Goal: Task Accomplishment & Management: Manage account settings

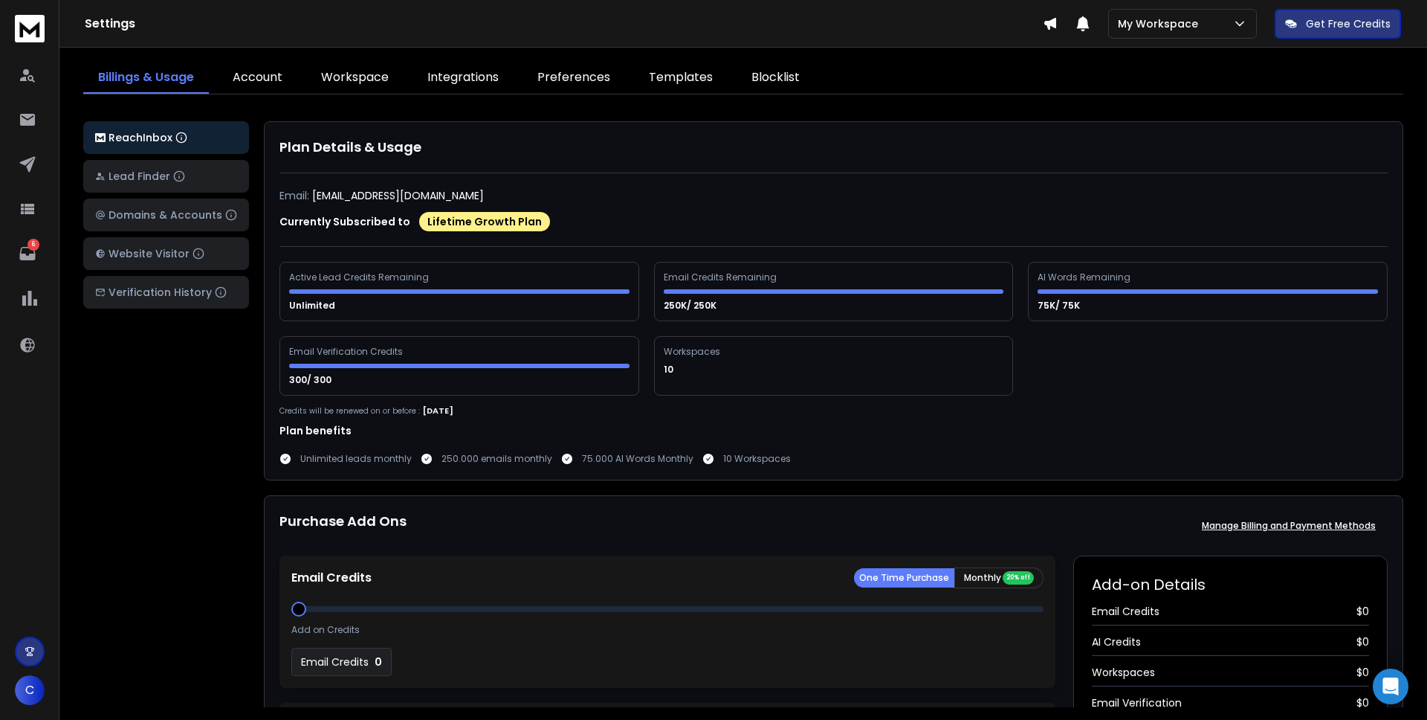
click at [37, 30] on img at bounding box center [30, 29] width 30 height 28
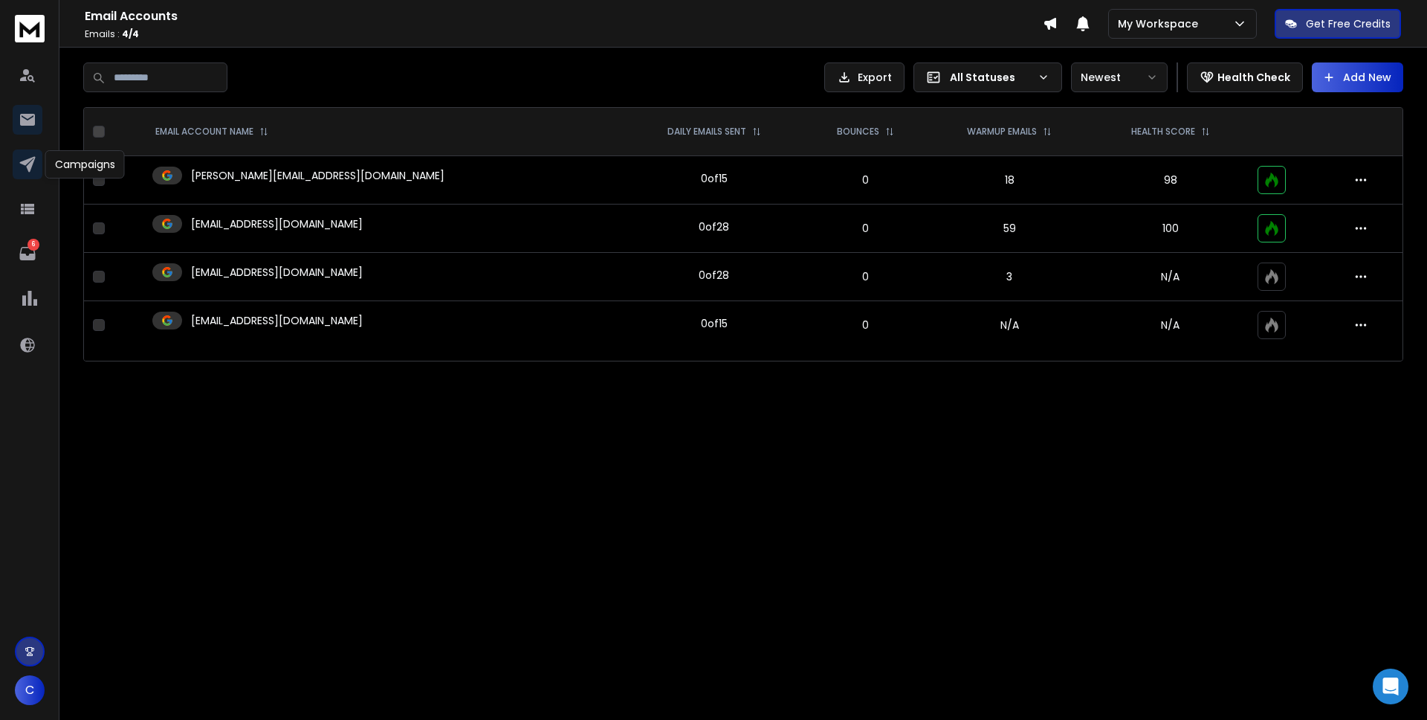
click at [21, 163] on icon at bounding box center [27, 164] width 16 height 16
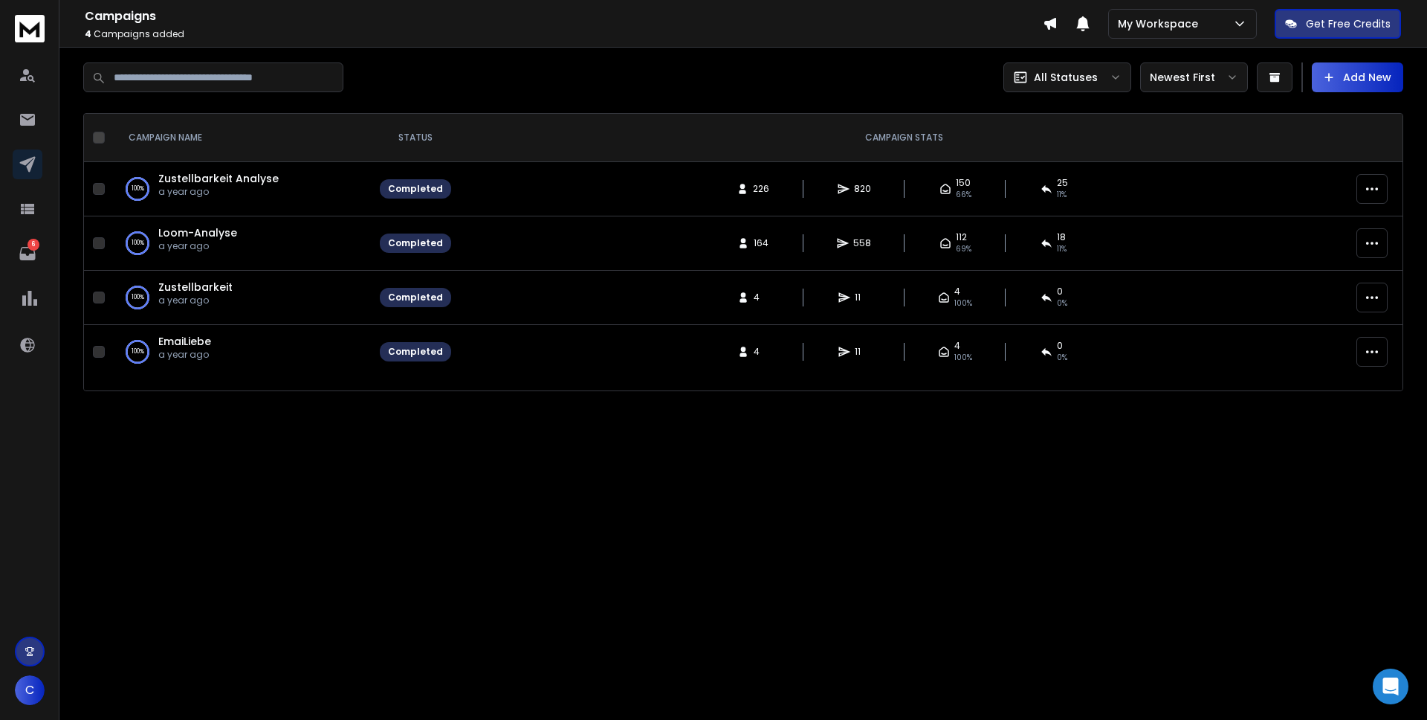
click at [237, 196] on p "a year ago" at bounding box center [218, 192] width 120 height 12
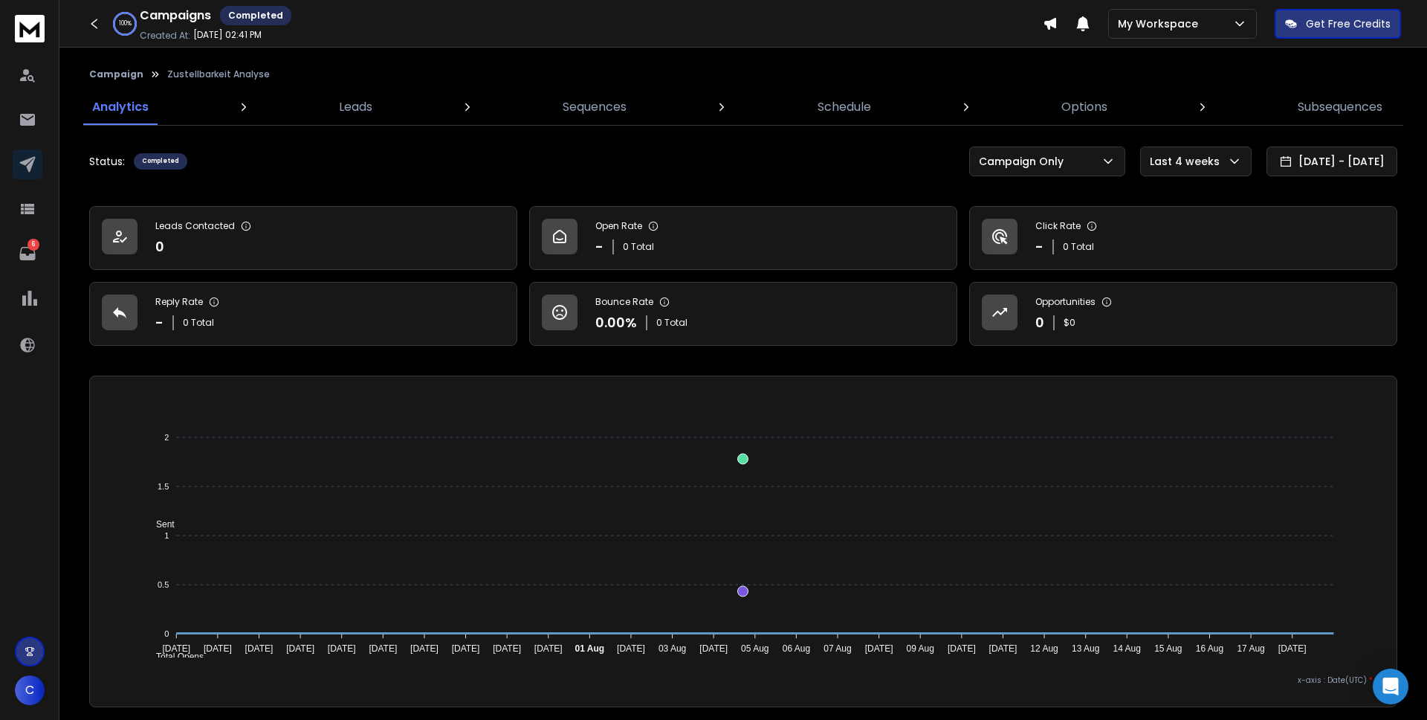
click at [323, 118] on div "Analytics Leads Sequences Schedule Options Subsequences" at bounding box center [737, 107] width 1308 height 36
click at [328, 117] on div "Analytics Leads Sequences Schedule Options Subsequences" at bounding box center [737, 107] width 1308 height 36
click at [371, 98] on p "Leads" at bounding box center [355, 107] width 33 height 18
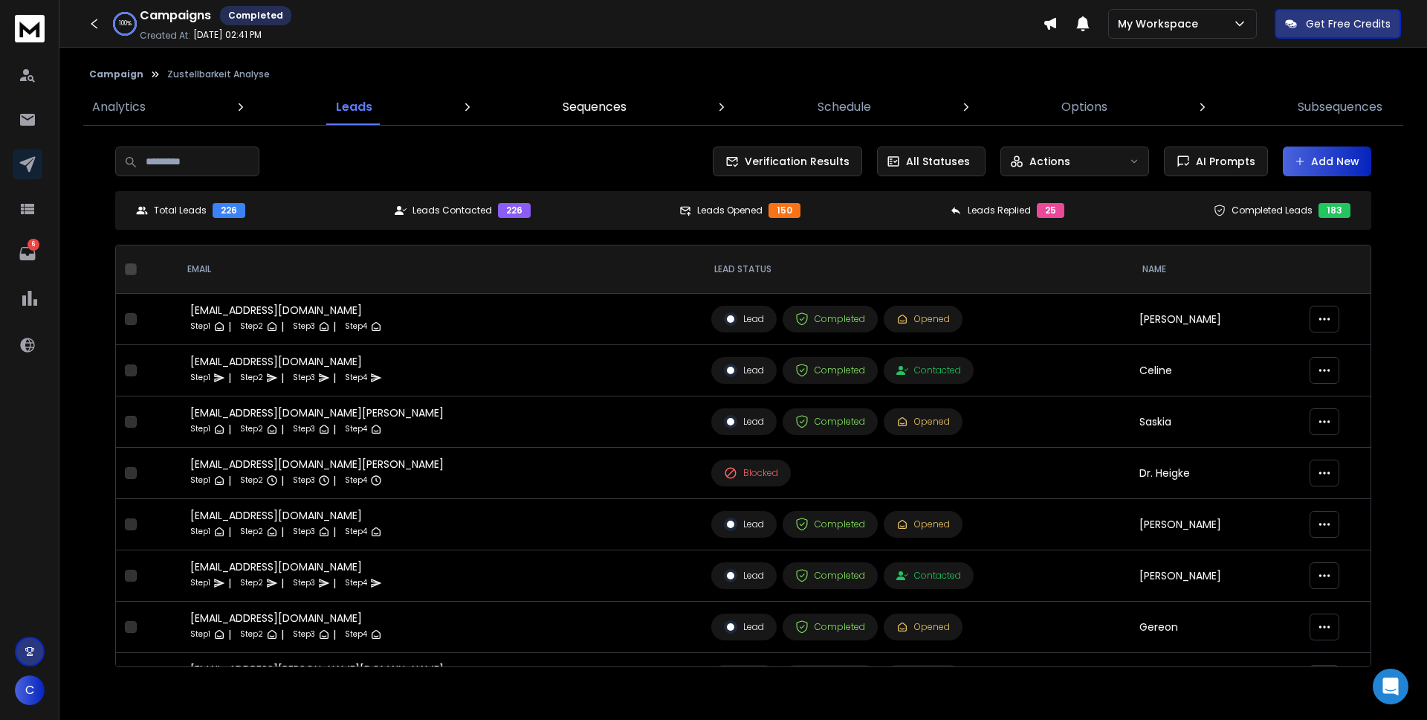
click at [605, 109] on p "Sequences" at bounding box center [595, 107] width 64 height 18
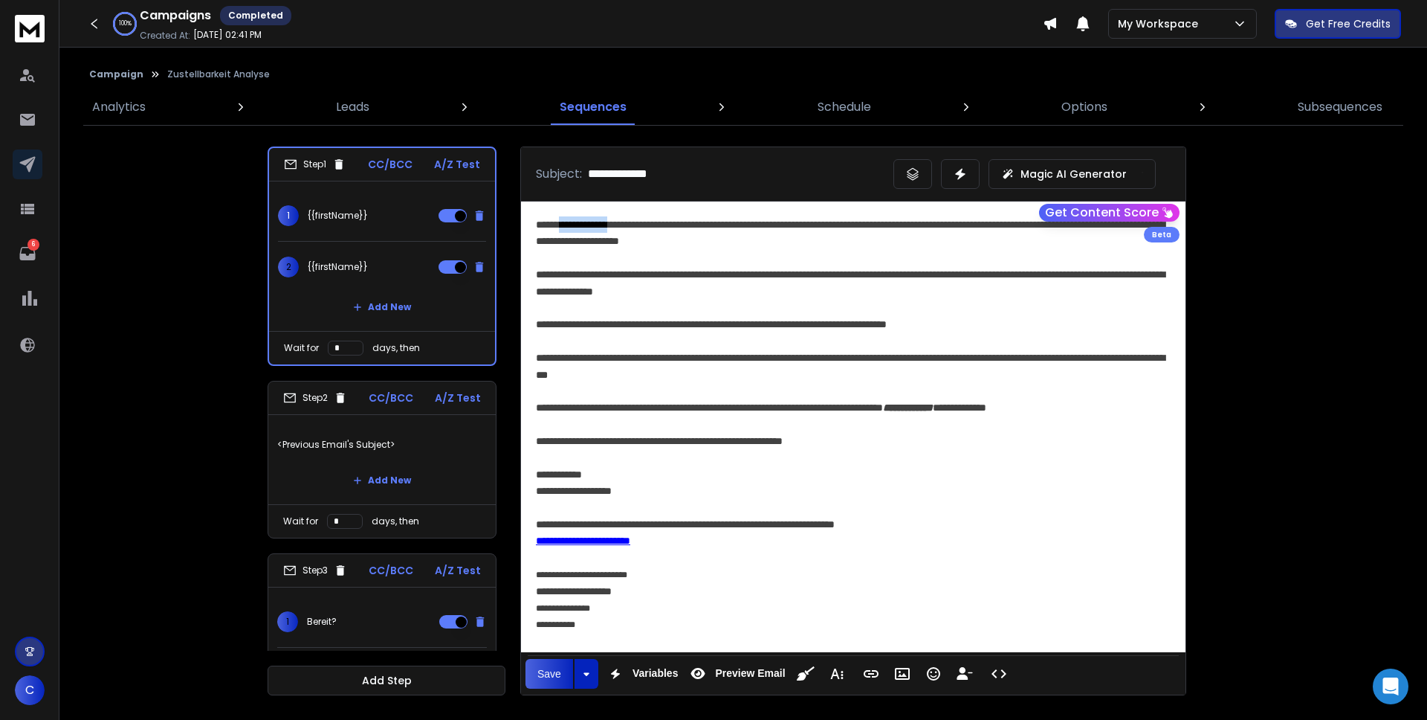
drag, startPoint x: 563, startPoint y: 225, endPoint x: 620, endPoint y: 225, distance: 57.2
click at [620, 225] on div "**********" at bounding box center [853, 232] width 635 height 33
drag, startPoint x: 646, startPoint y: 227, endPoint x: 753, endPoint y: 227, distance: 107.0
click at [753, 227] on div "**********" at bounding box center [853, 232] width 635 height 33
click at [865, 219] on div "**********" at bounding box center [853, 232] width 635 height 33
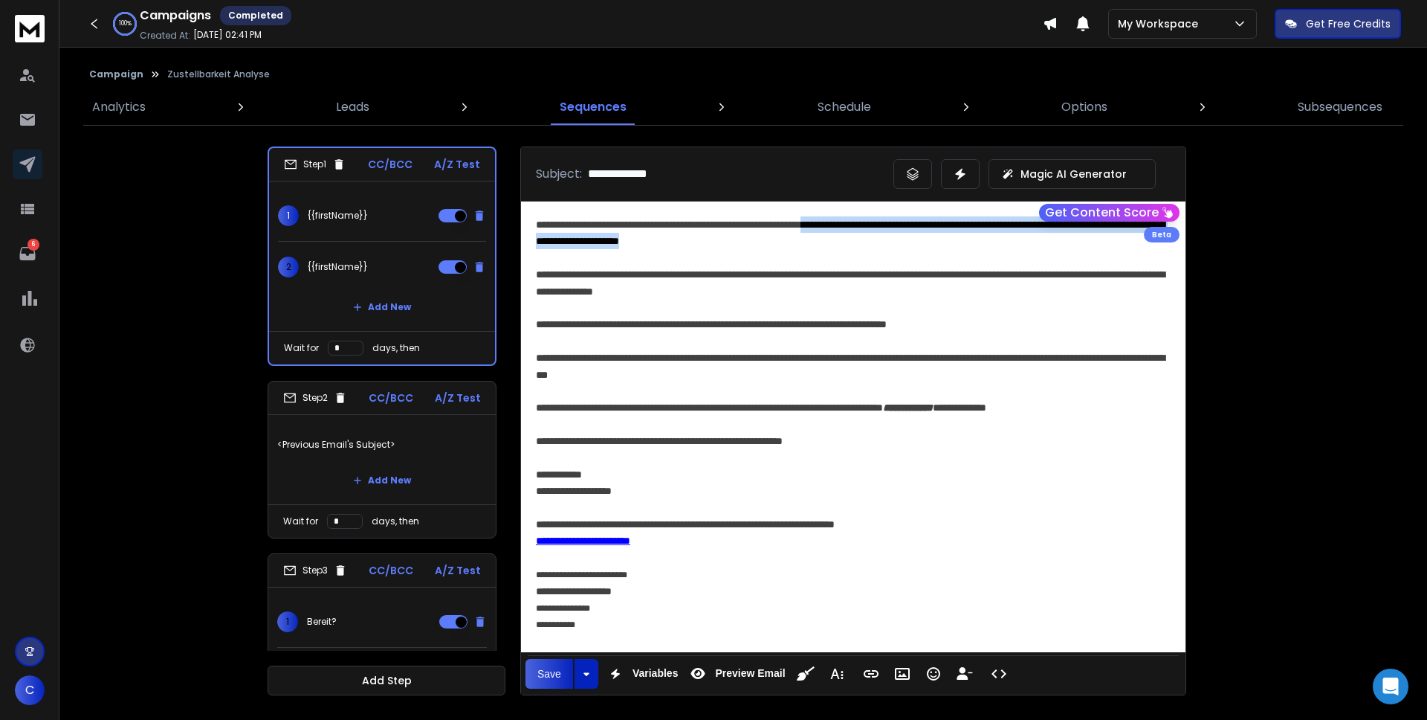
drag, startPoint x: 865, startPoint y: 219, endPoint x: 1020, endPoint y: 241, distance: 156.9
click at [1020, 241] on div "**********" at bounding box center [853, 232] width 635 height 33
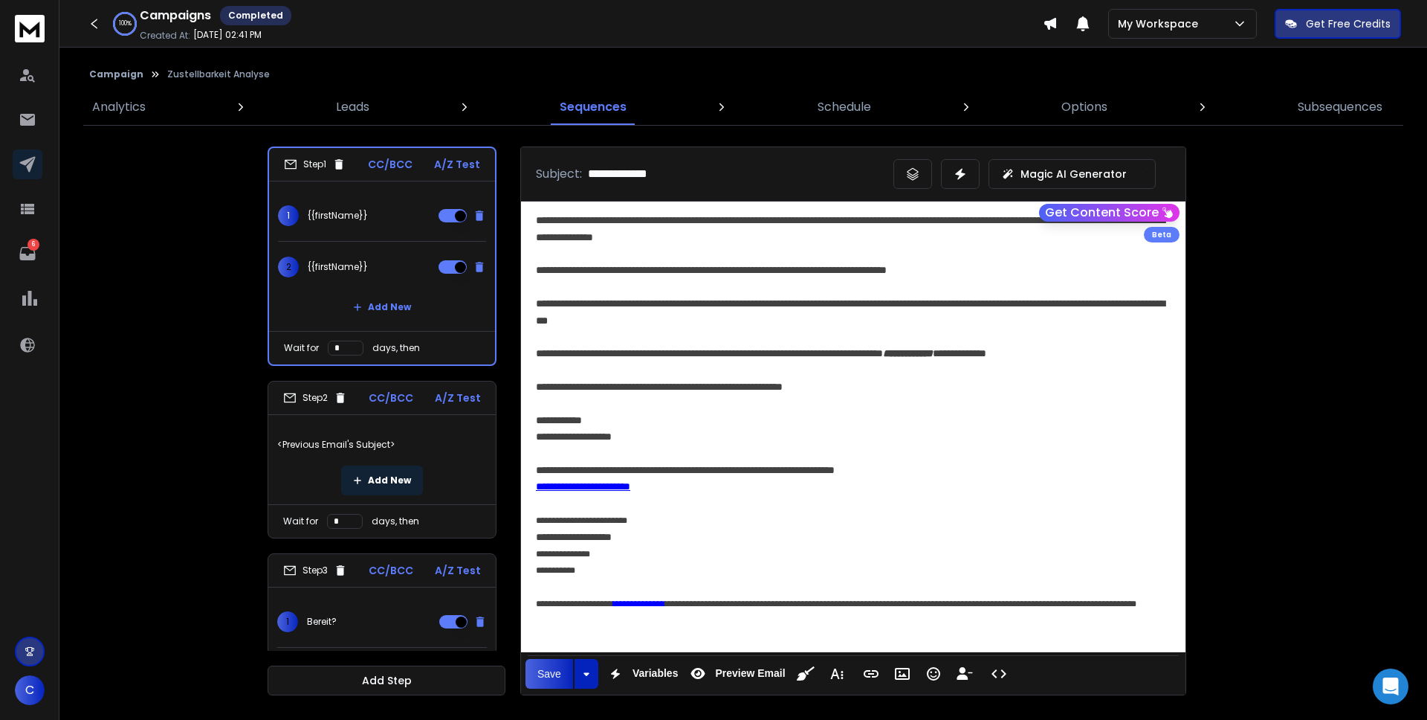
scroll to position [64, 0]
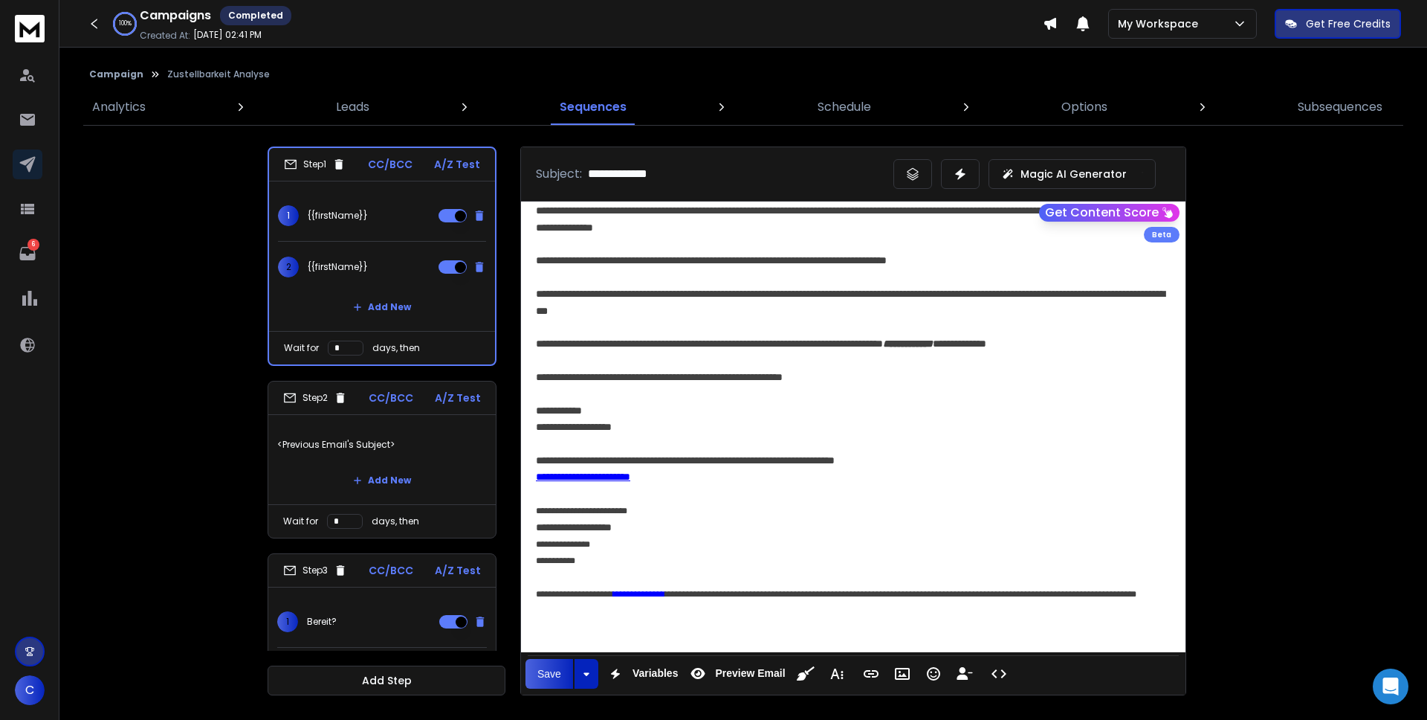
click at [349, 464] on p "<Previous Email's Subject>" at bounding box center [382, 445] width 210 height 42
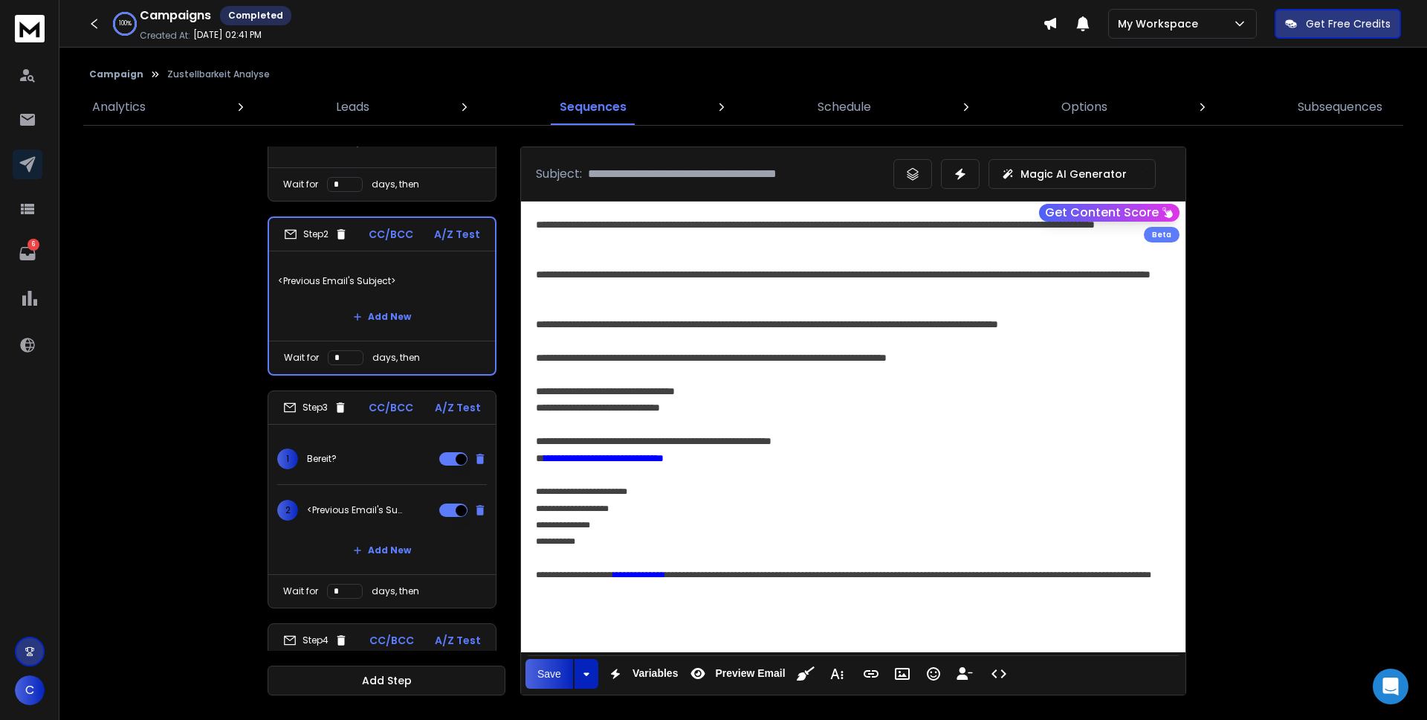
scroll to position [185, 0]
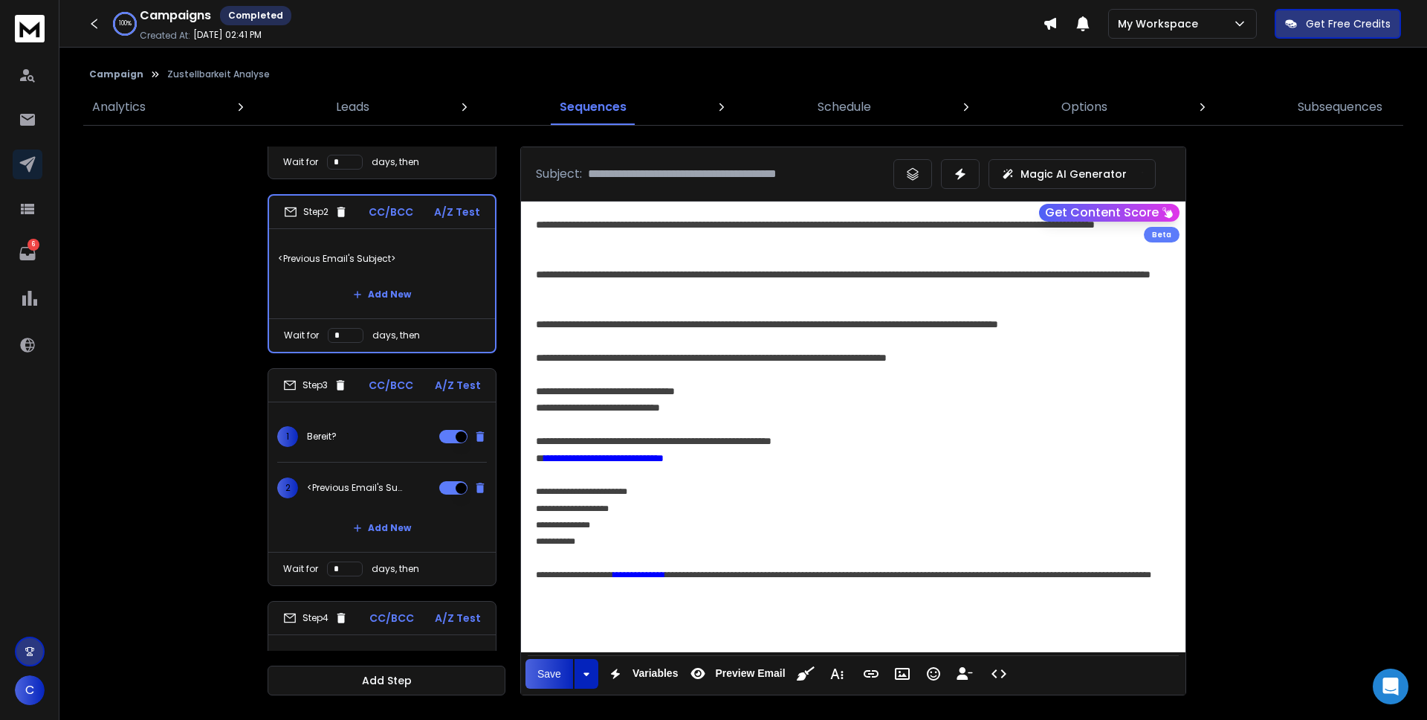
click at [328, 428] on div "1 Bereit?" at bounding box center [306, 436] width 59 height 21
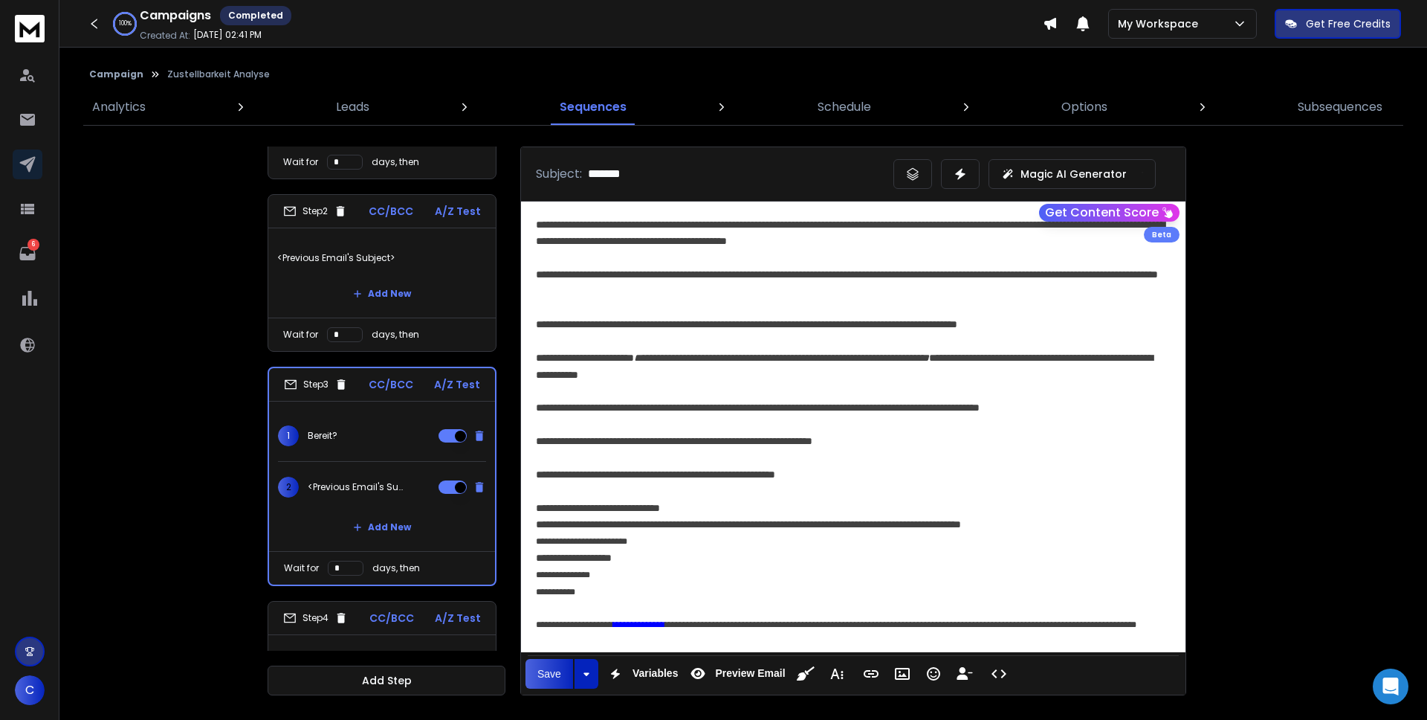
scroll to position [259, 0]
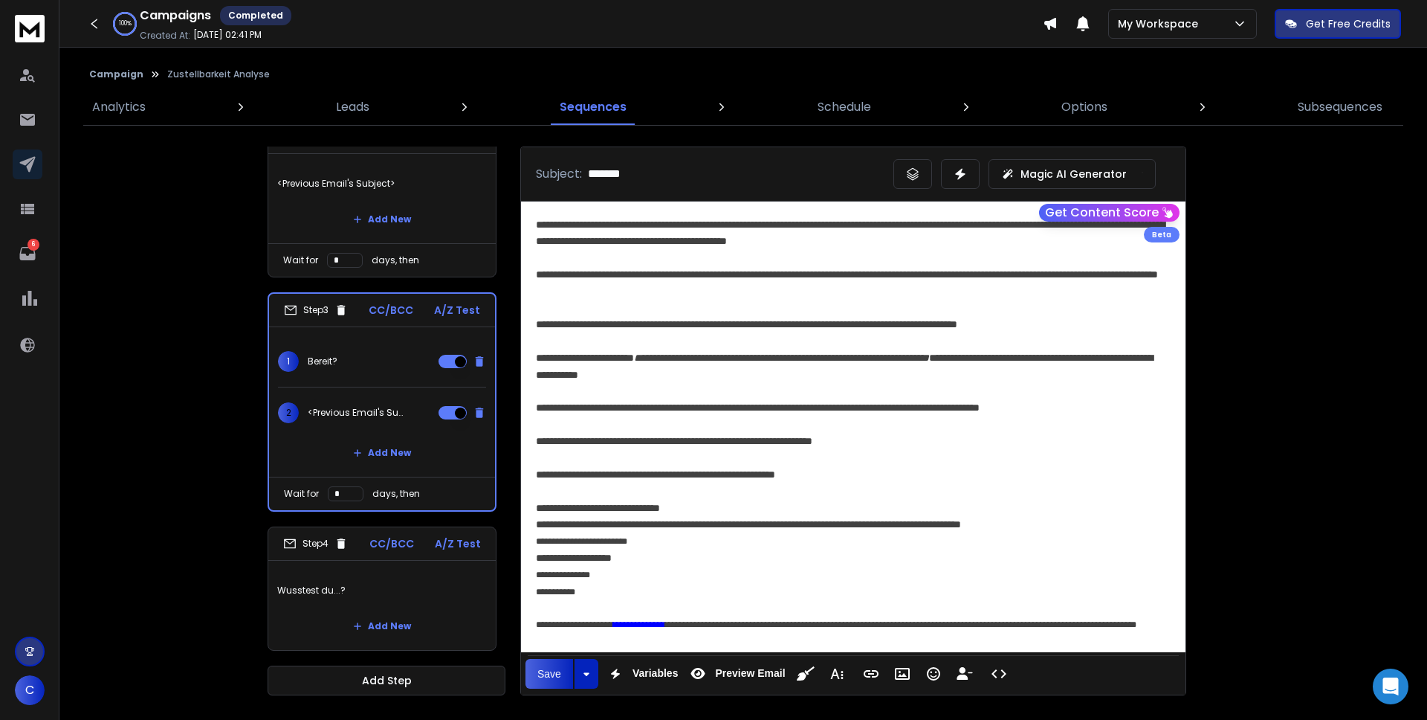
click at [358, 595] on p "Wusstest du...?" at bounding box center [382, 590] width 210 height 42
type input "**********"
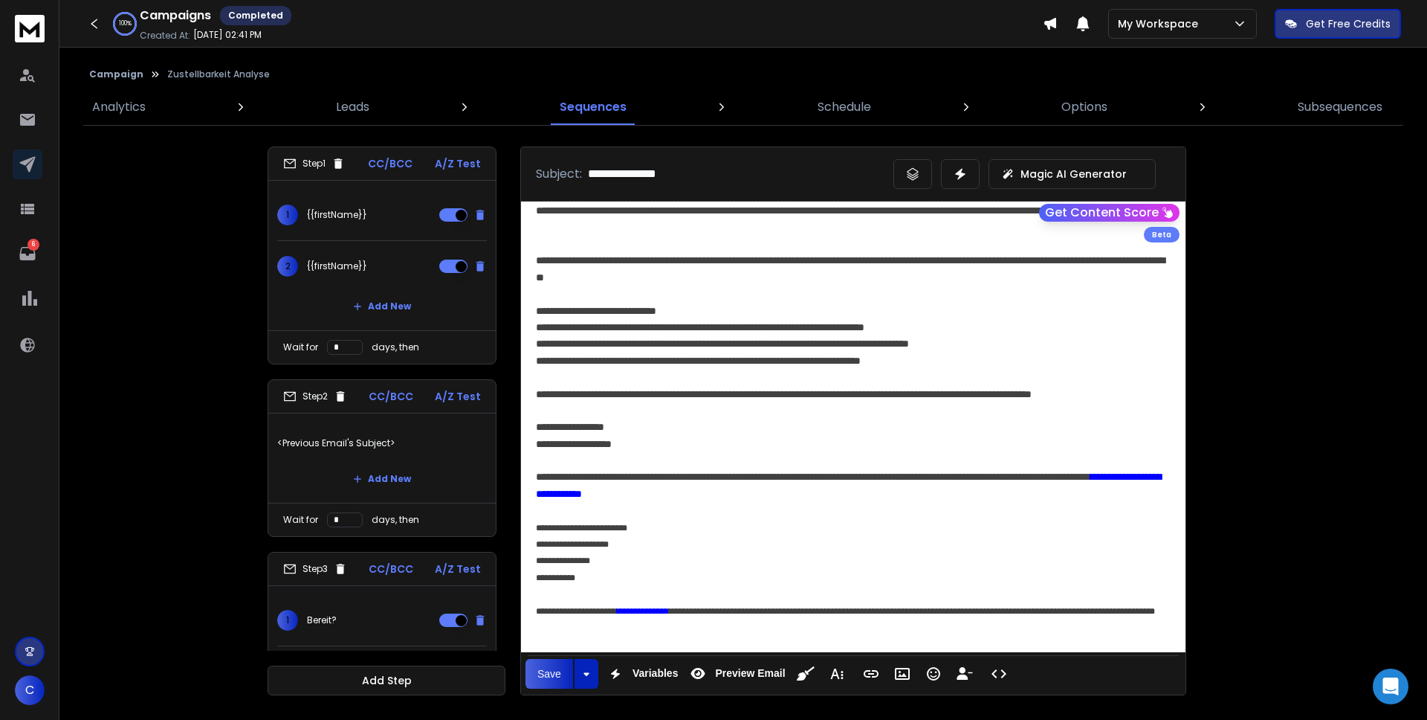
scroll to position [0, 0]
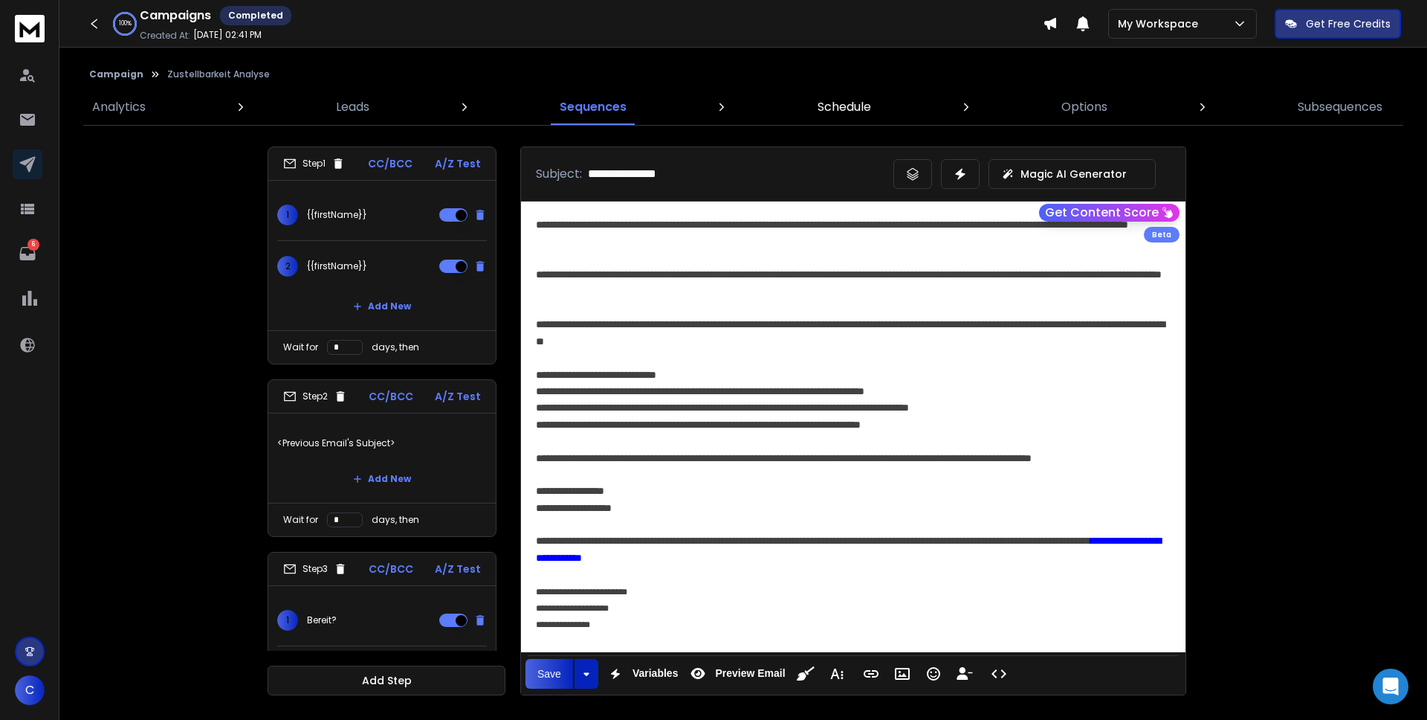
click at [850, 102] on p "Schedule" at bounding box center [845, 107] width 54 height 18
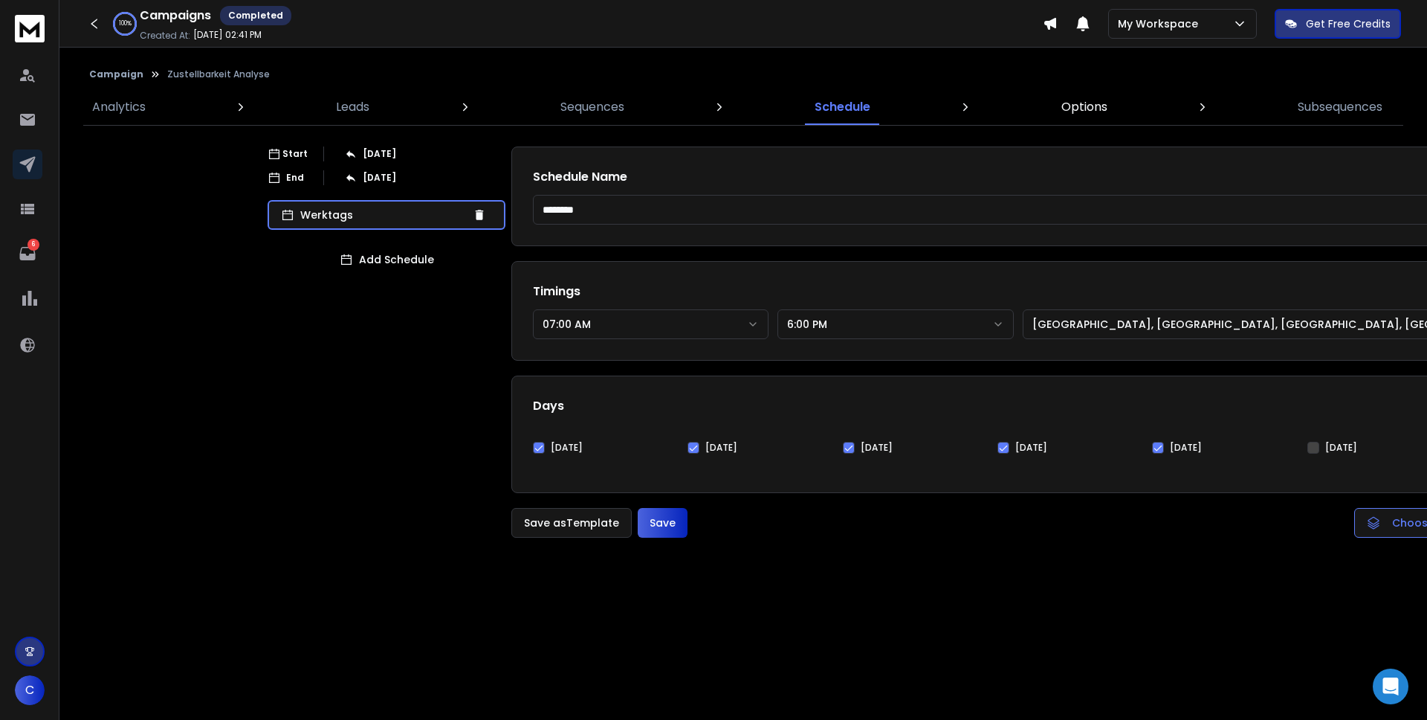
click at [1078, 110] on p "Options" at bounding box center [1085, 107] width 46 height 18
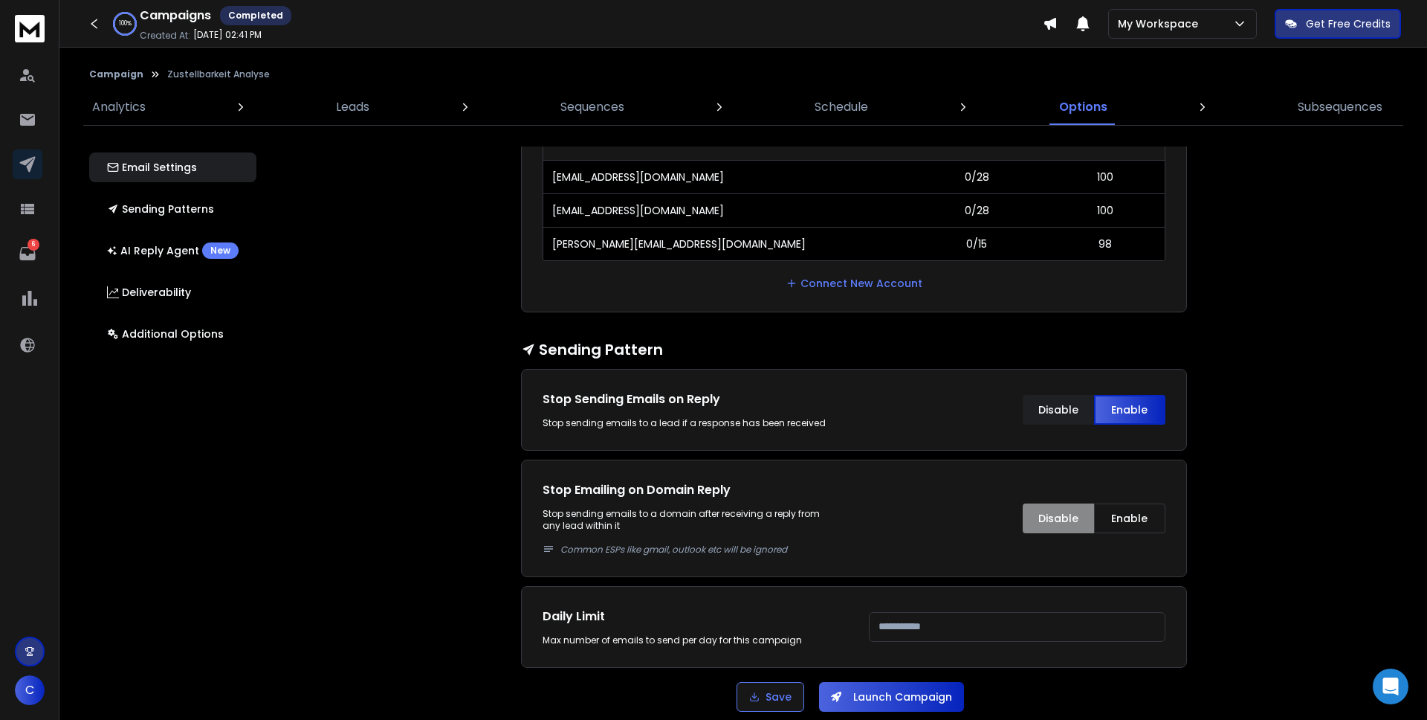
scroll to position [1, 0]
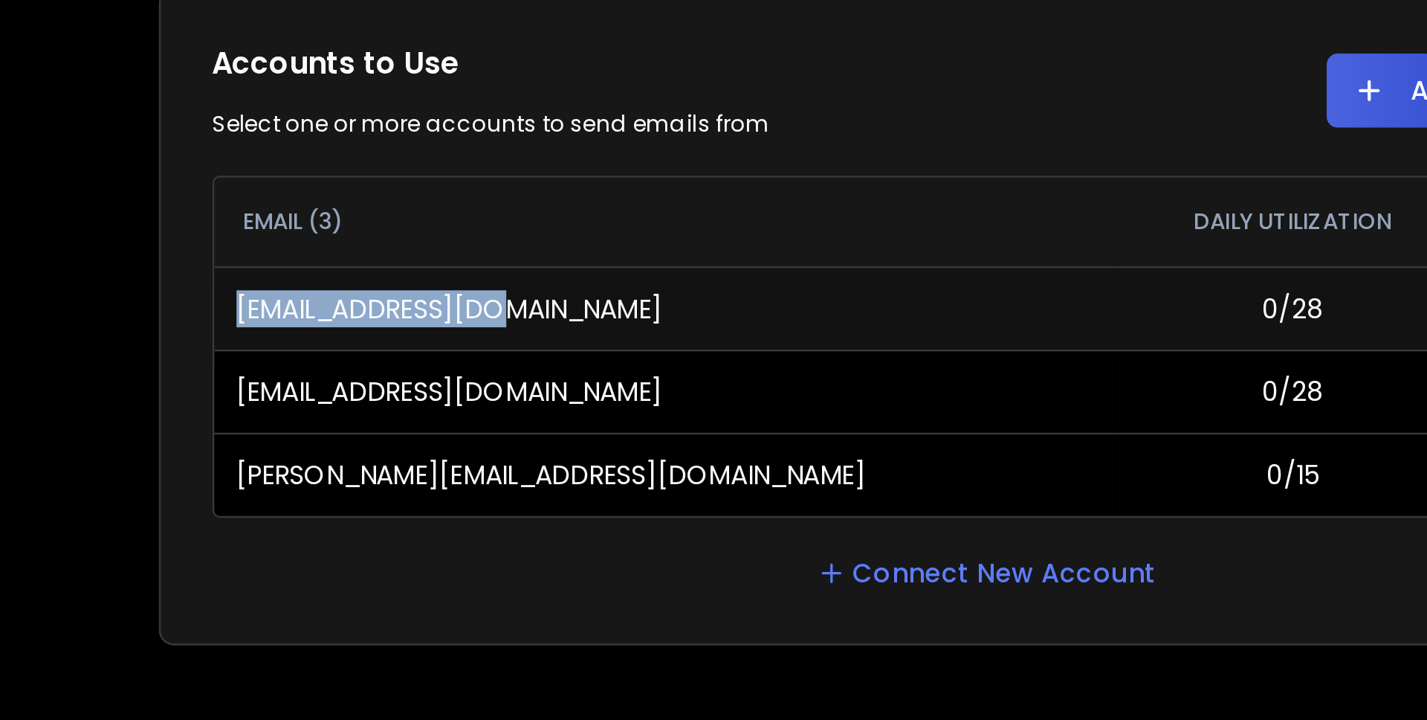
drag, startPoint x: 548, startPoint y: 300, endPoint x: 662, endPoint y: 305, distance: 114.6
click at [662, 305] on td "[EMAIL_ADDRESS][DOMAIN_NAME]" at bounding box center [725, 303] width 365 height 33
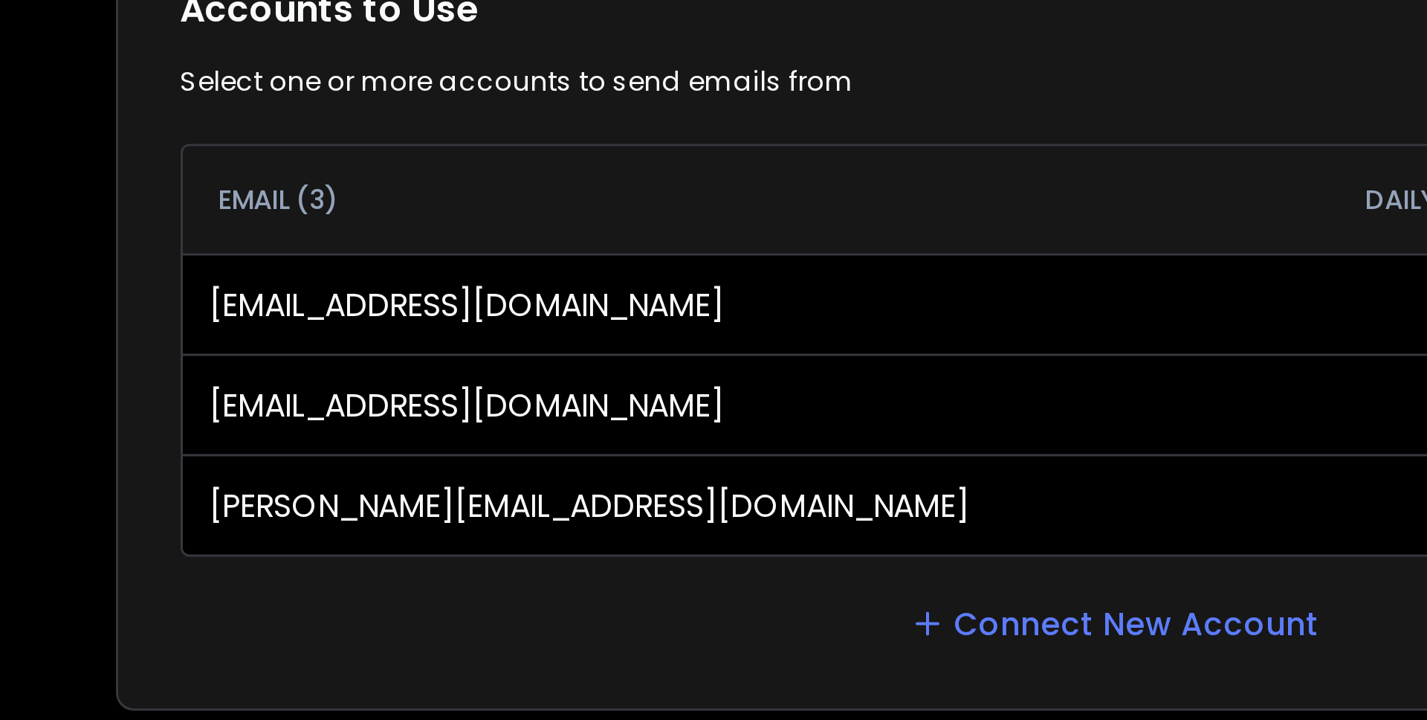
click at [506, 321] on div "Email Accounts Accounts to Use Select one or more accounts to send emails from …" at bounding box center [862, 410] width 1165 height 529
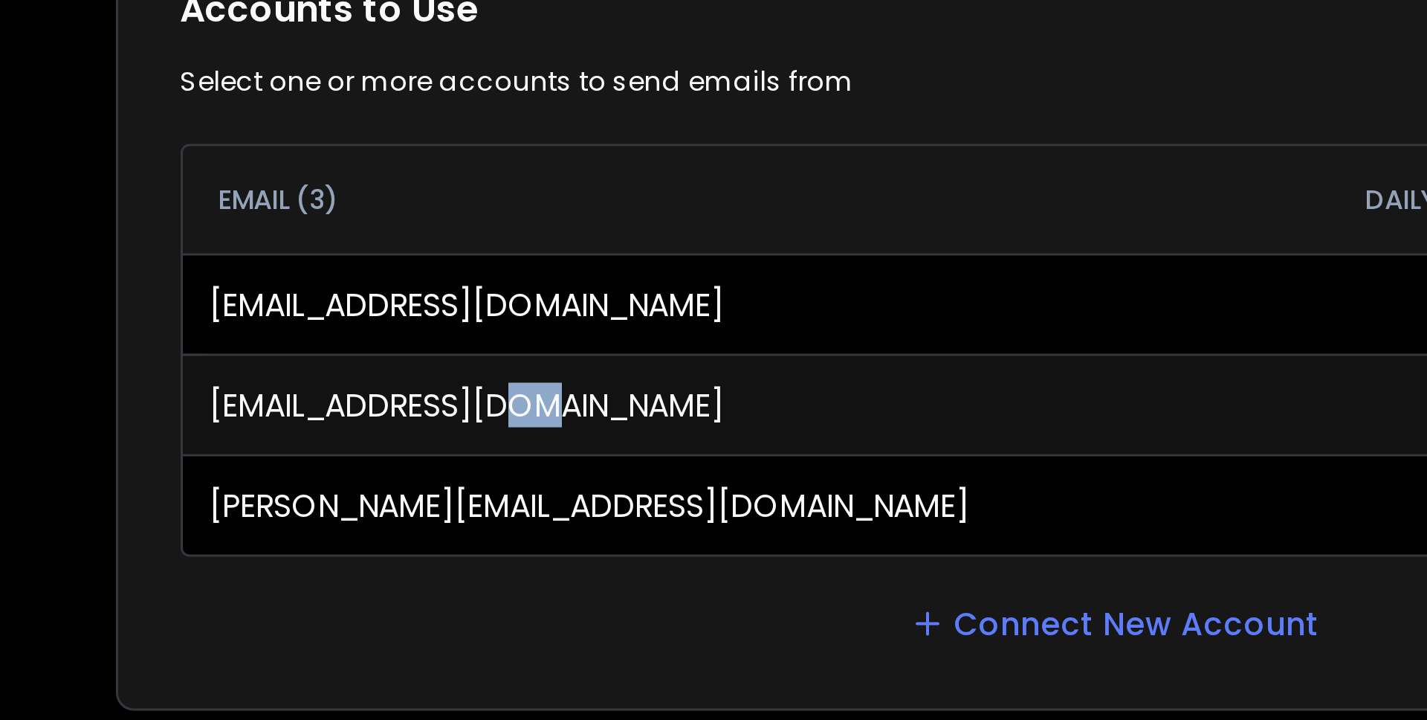
drag, startPoint x: 647, startPoint y: 338, endPoint x: 685, endPoint y: 338, distance: 37.9
click at [685, 338] on div "[EMAIL_ADDRESS][DOMAIN_NAME]" at bounding box center [725, 337] width 347 height 15
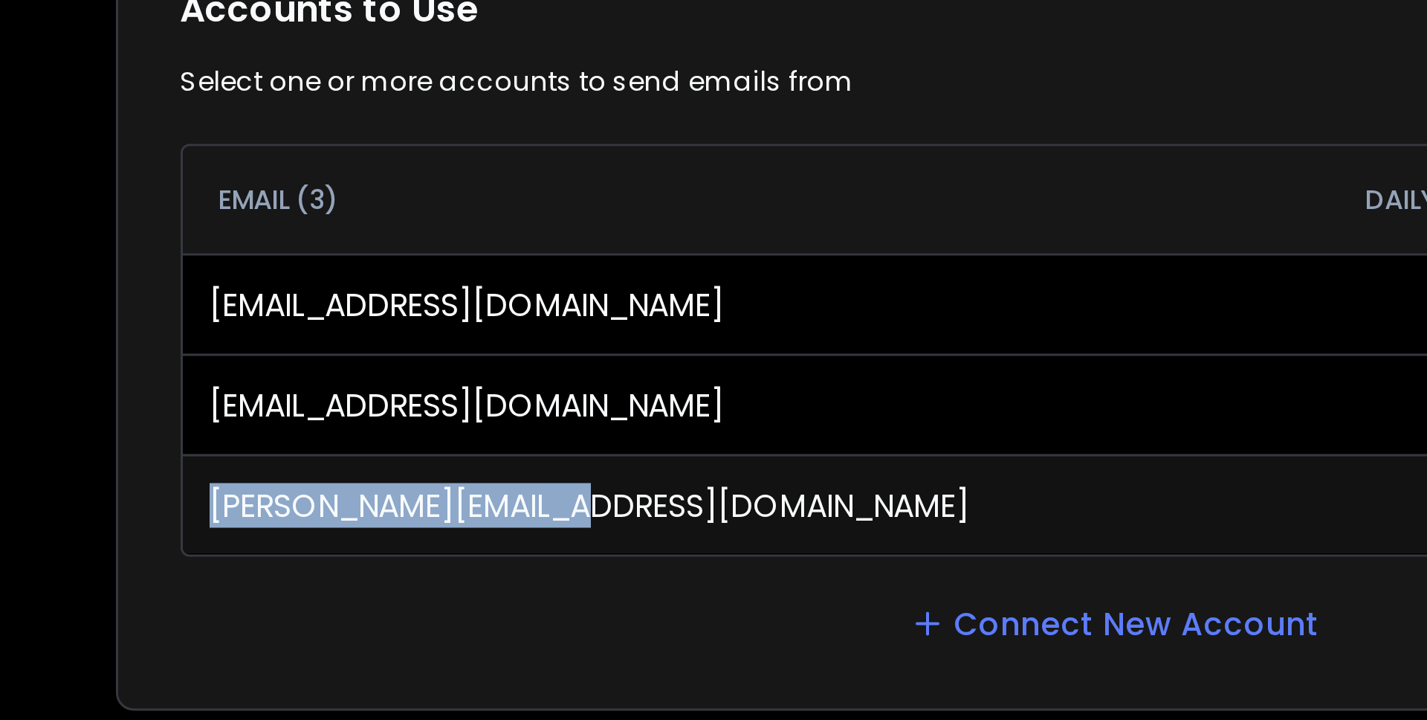
drag, startPoint x: 699, startPoint y: 375, endPoint x: 544, endPoint y: 372, distance: 154.7
click at [544, 372] on td "[PERSON_NAME][EMAIL_ADDRESS][DOMAIN_NAME]" at bounding box center [725, 370] width 365 height 33
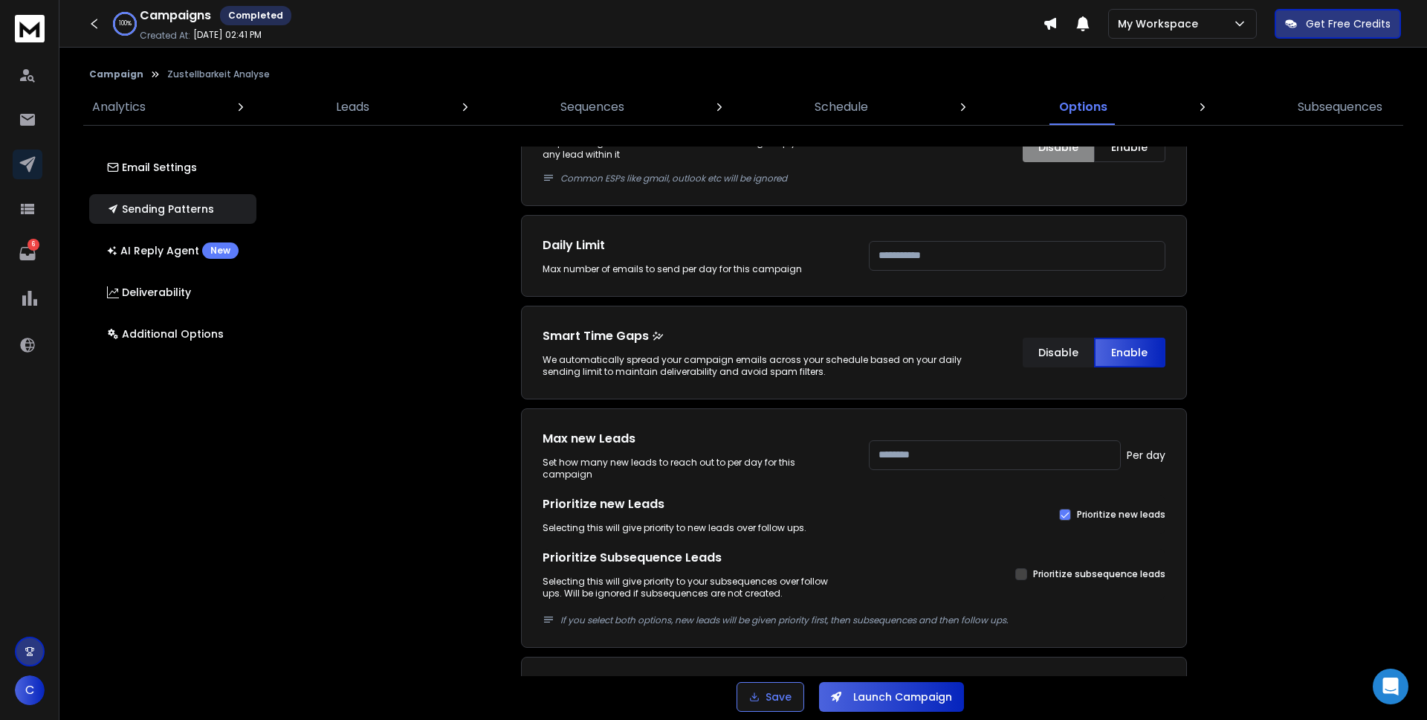
scroll to position [0, 0]
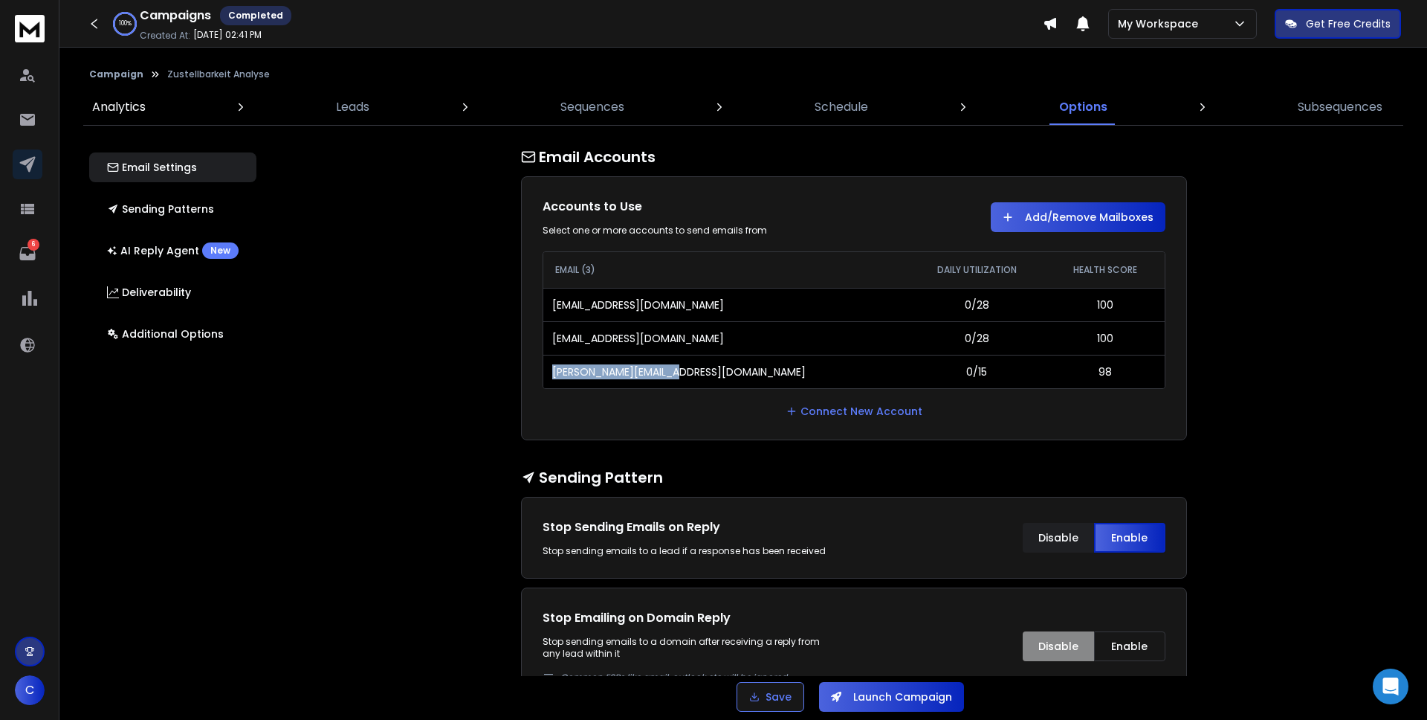
click at [131, 109] on p "Analytics" at bounding box center [119, 107] width 54 height 18
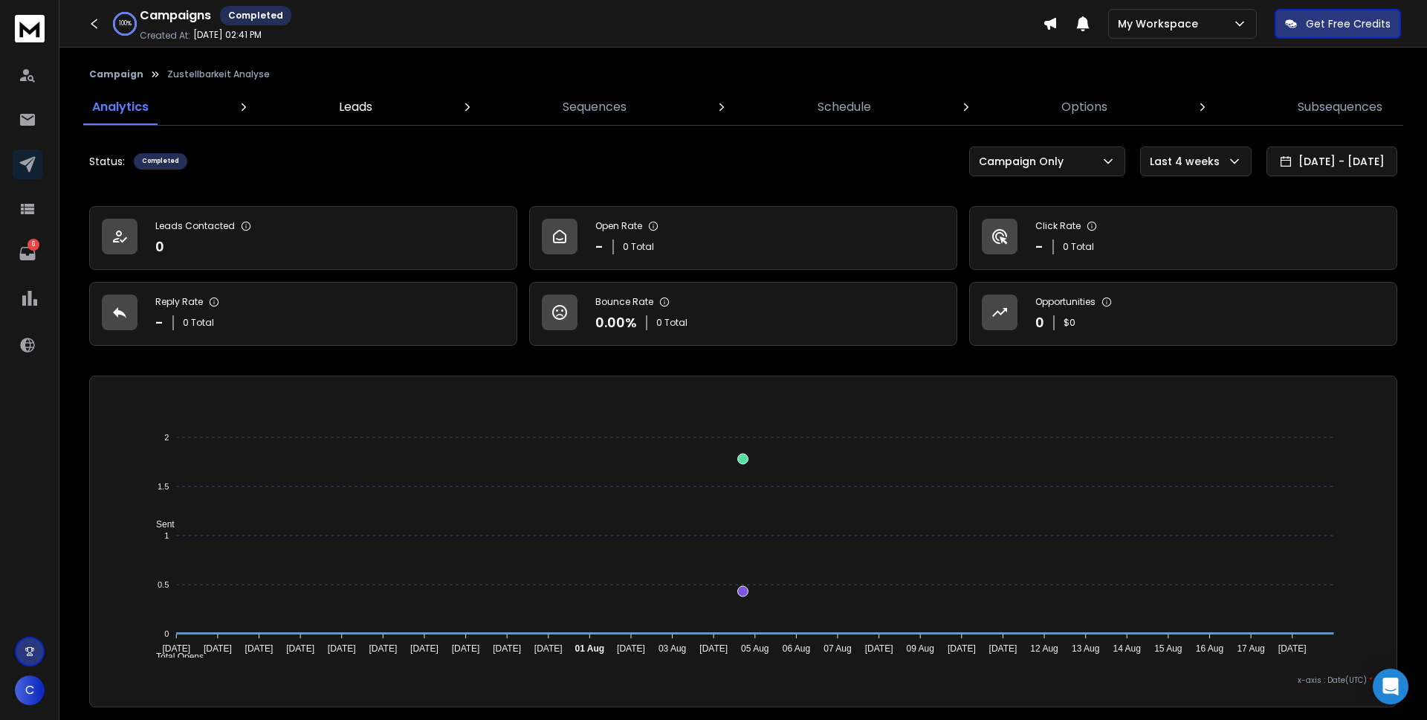
click at [348, 114] on p "Leads" at bounding box center [355, 107] width 33 height 18
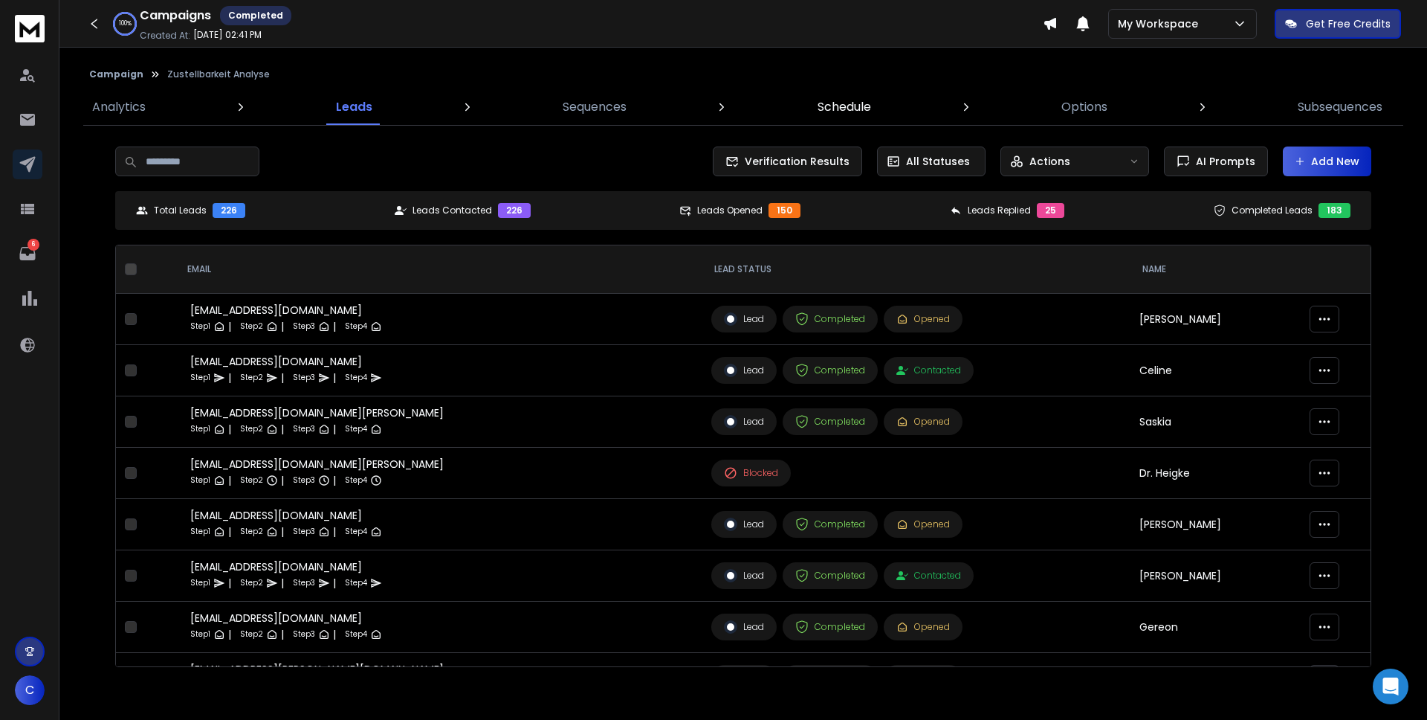
click at [839, 107] on p "Schedule" at bounding box center [845, 107] width 54 height 18
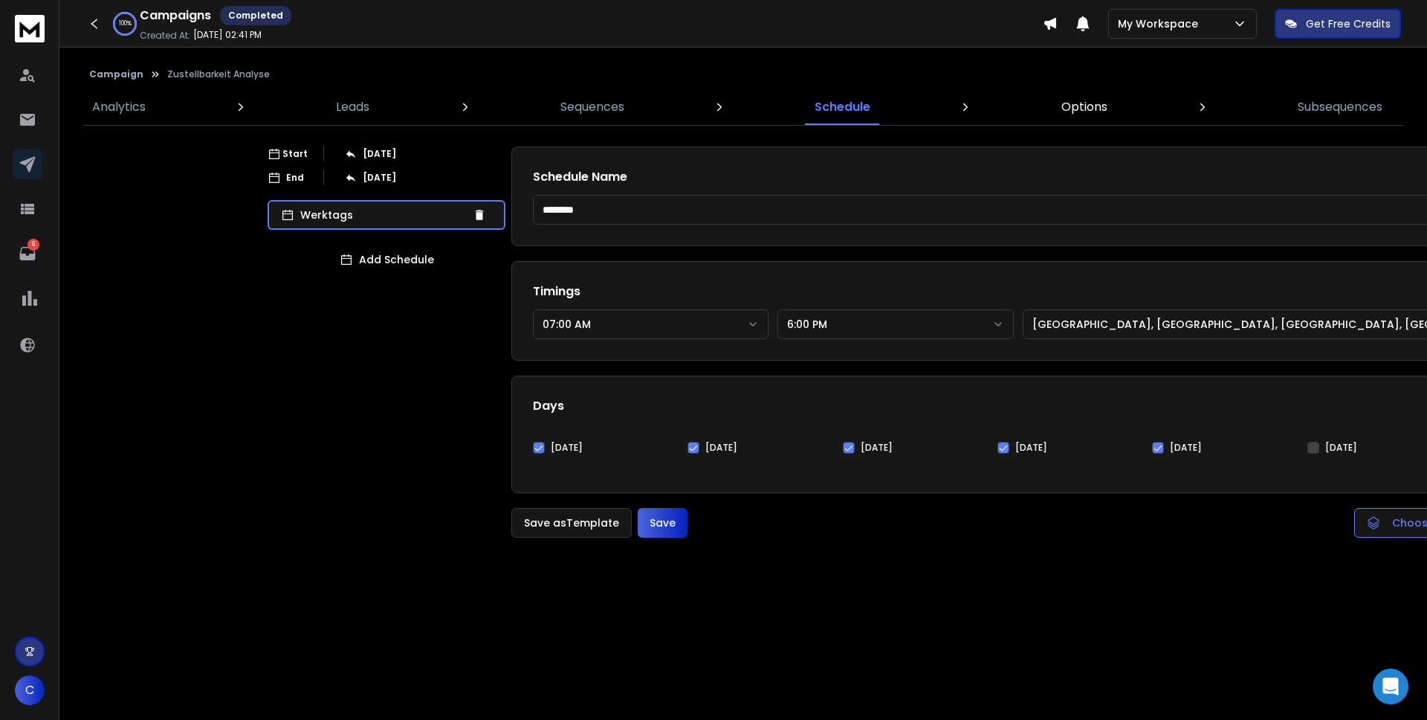
click at [1088, 112] on p "Options" at bounding box center [1085, 107] width 46 height 18
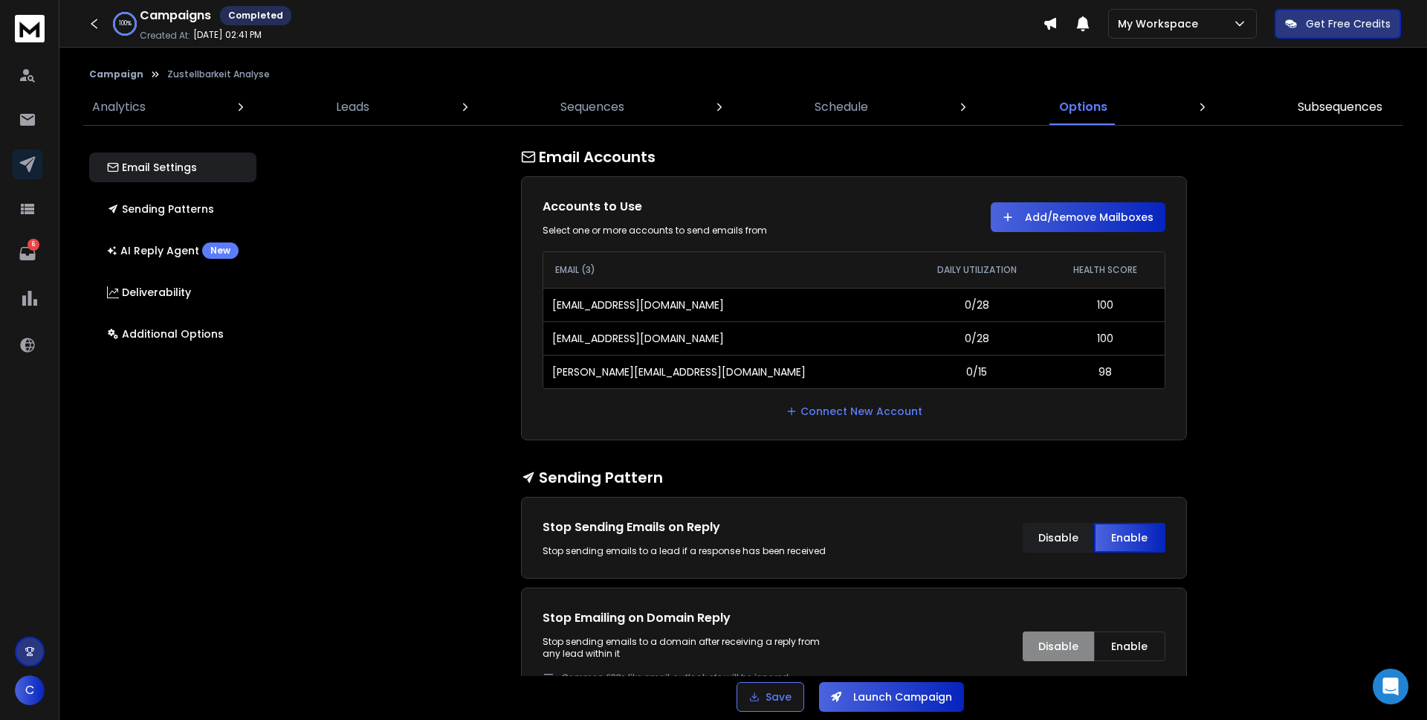
click at [1328, 107] on p "Subsequences" at bounding box center [1340, 107] width 85 height 18
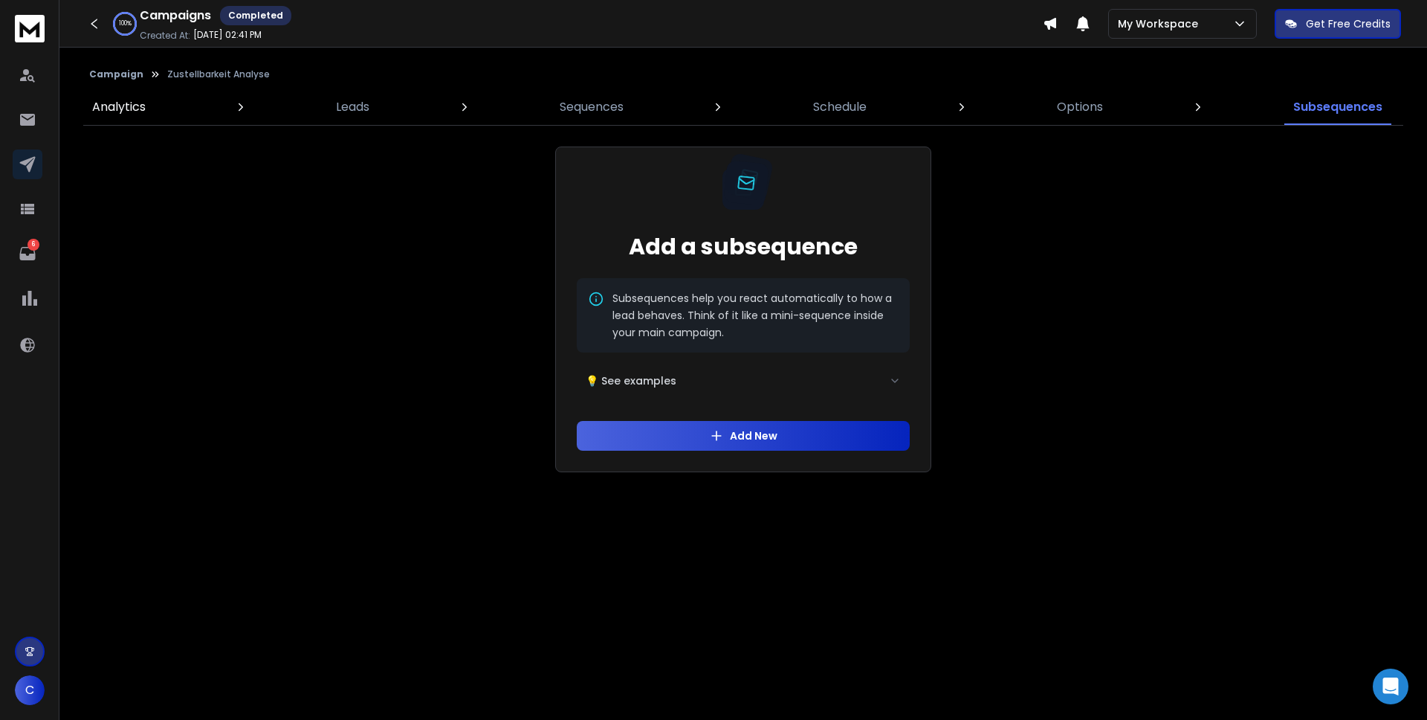
click at [135, 107] on p "Analytics" at bounding box center [119, 107] width 54 height 18
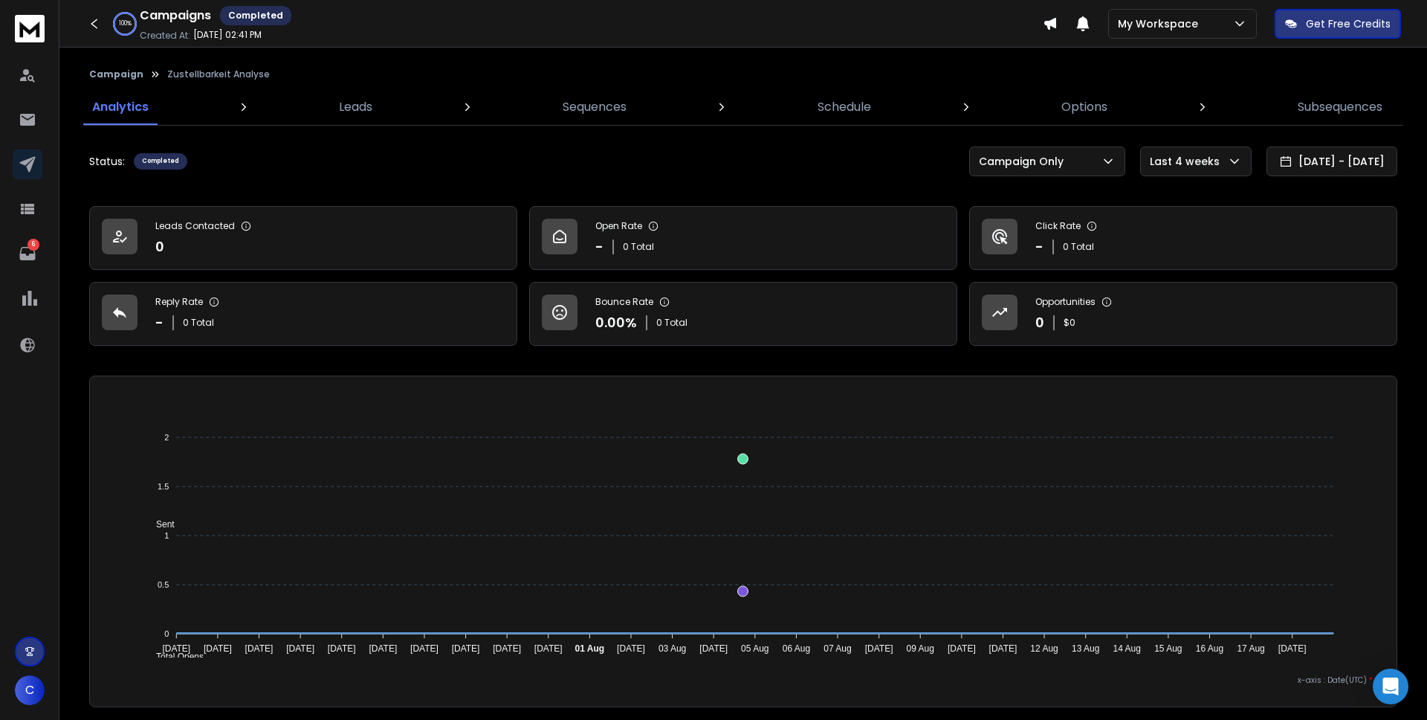
click at [594, 82] on div "Campaign Zustellbarkeit Analyse" at bounding box center [743, 74] width 1320 height 24
click at [594, 139] on div "Campaign Zustellbarkeit Analyse Analytics Leads Sequences Schedule Options Subs…" at bounding box center [743, 504] width 1320 height 885
click at [595, 114] on p "Sequences" at bounding box center [595, 107] width 64 height 18
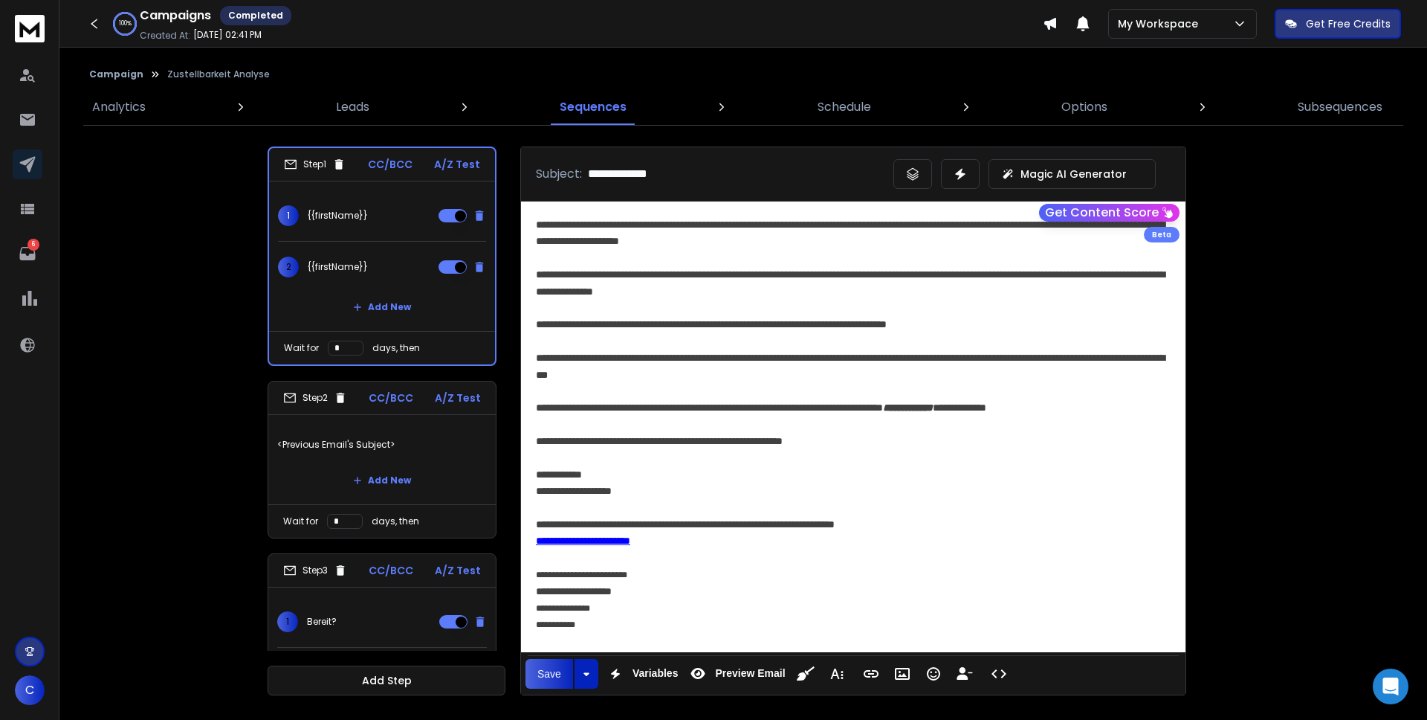
click at [658, 16] on div "100 % Campaigns Completed Created At: [DATE] 02:41 PM My Workspace Get Free Cre…" at bounding box center [713, 24] width 1427 height 48
